Goal: Task Accomplishment & Management: Manage account settings

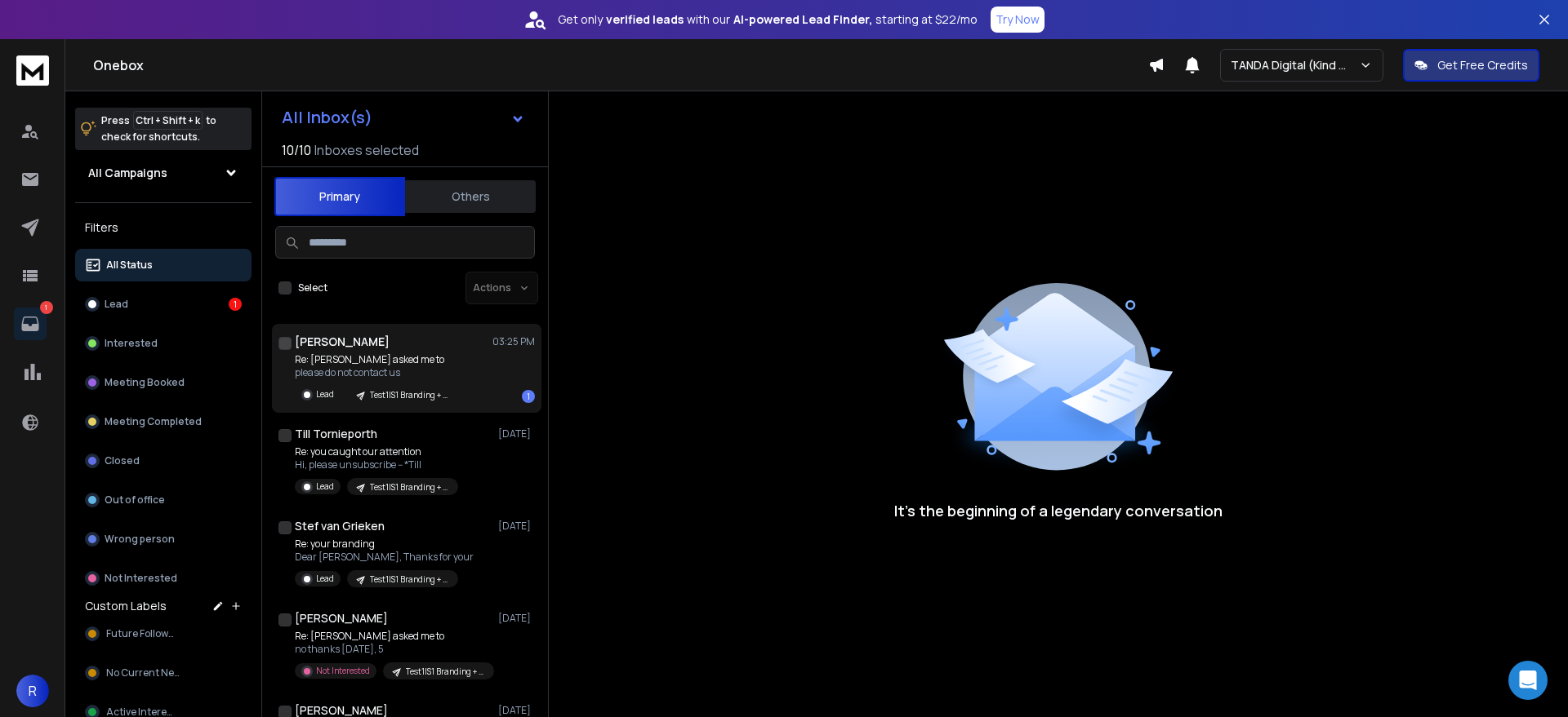
click at [407, 367] on p "please do not contact us" at bounding box center [376, 373] width 163 height 13
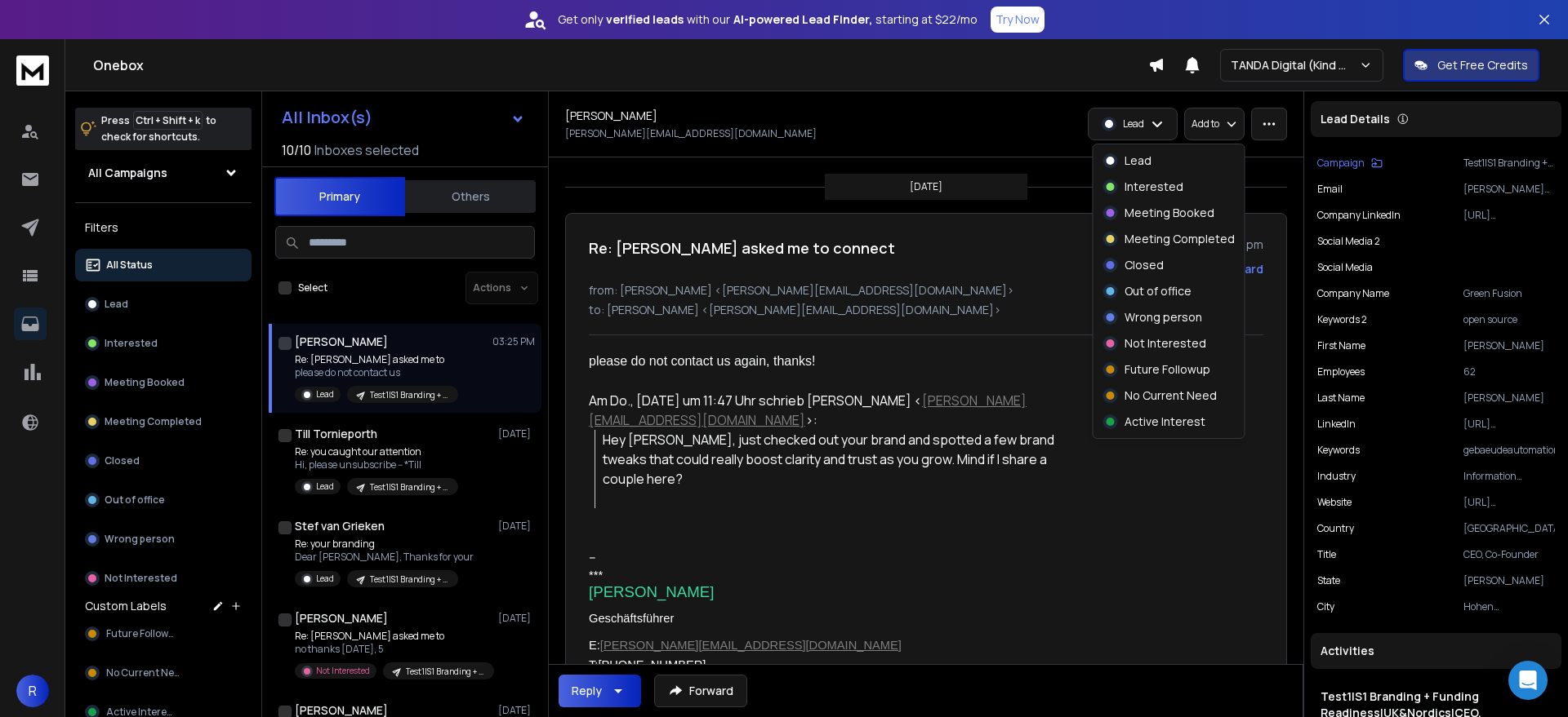
click at [1153, 130] on div "Lead" at bounding box center [1132, 124] width 88 height 31
click at [1147, 339] on p "Not Interested" at bounding box center [1165, 344] width 82 height 17
